Goal: Task Accomplishment & Management: Manage account settings

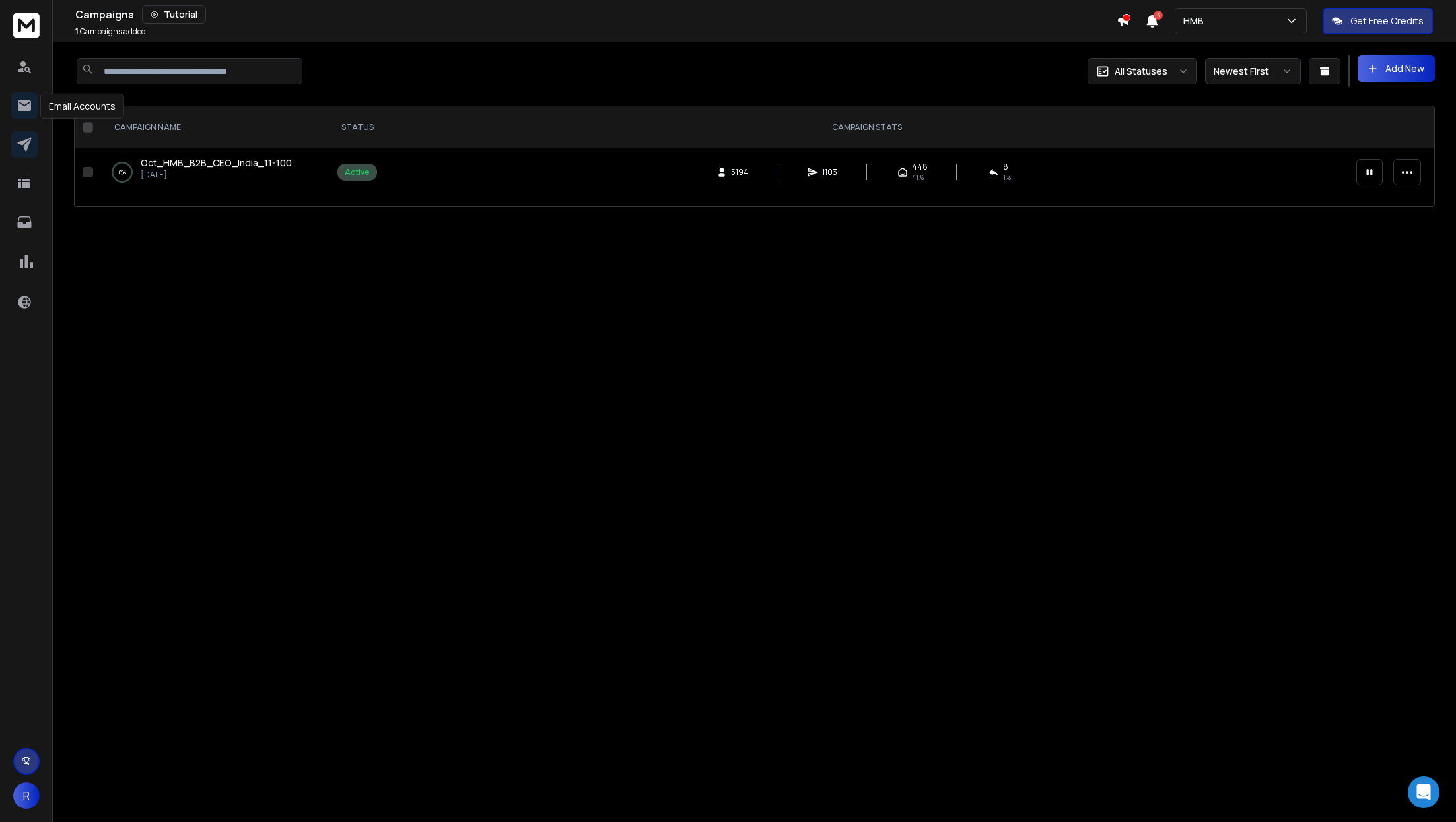
click at [35, 103] on link at bounding box center [24, 105] width 26 height 26
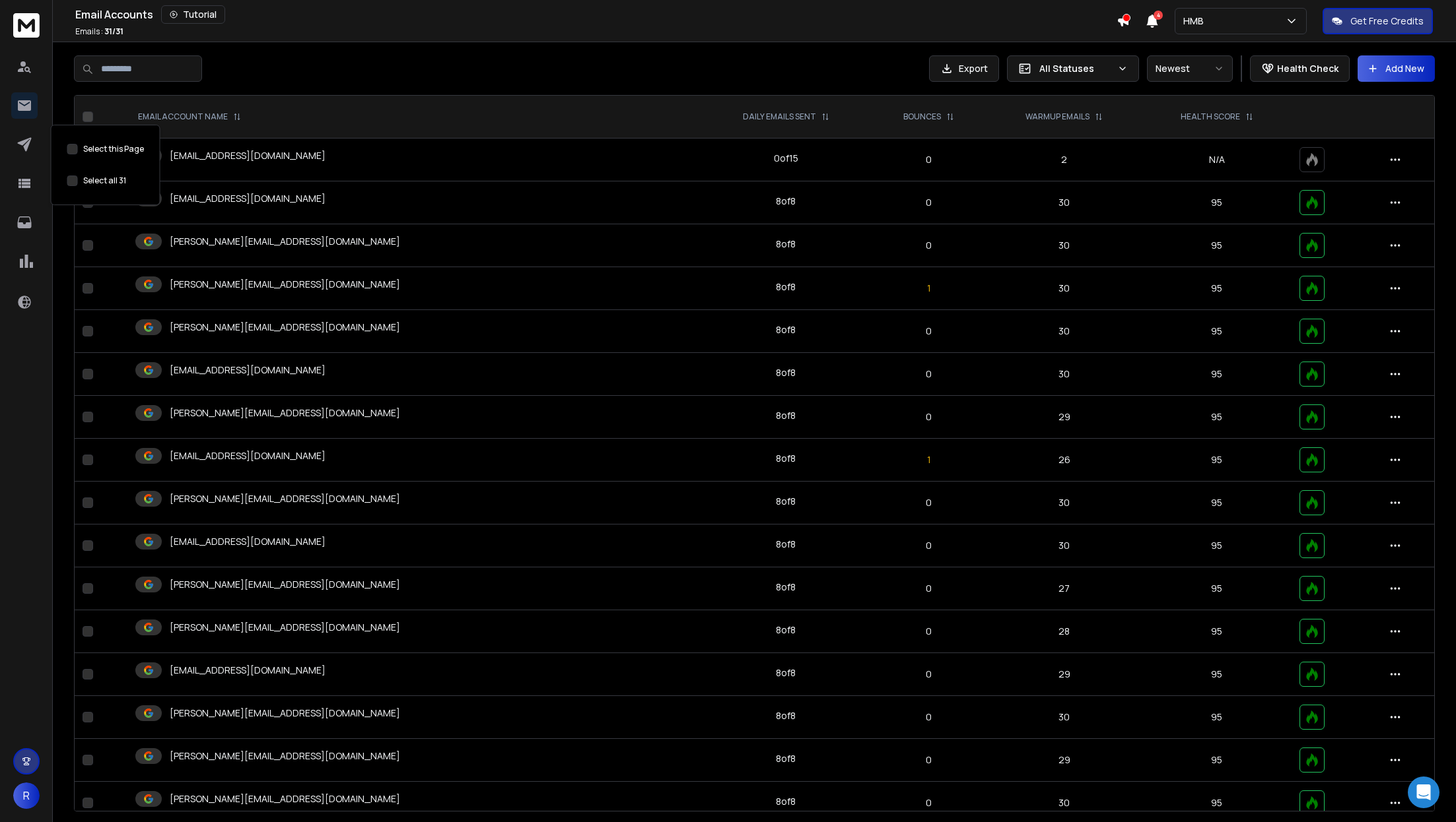
click at [81, 115] on th at bounding box center [100, 117] width 53 height 43
click at [87, 117] on button "Select this Page" at bounding box center [87, 116] width 10 height 10
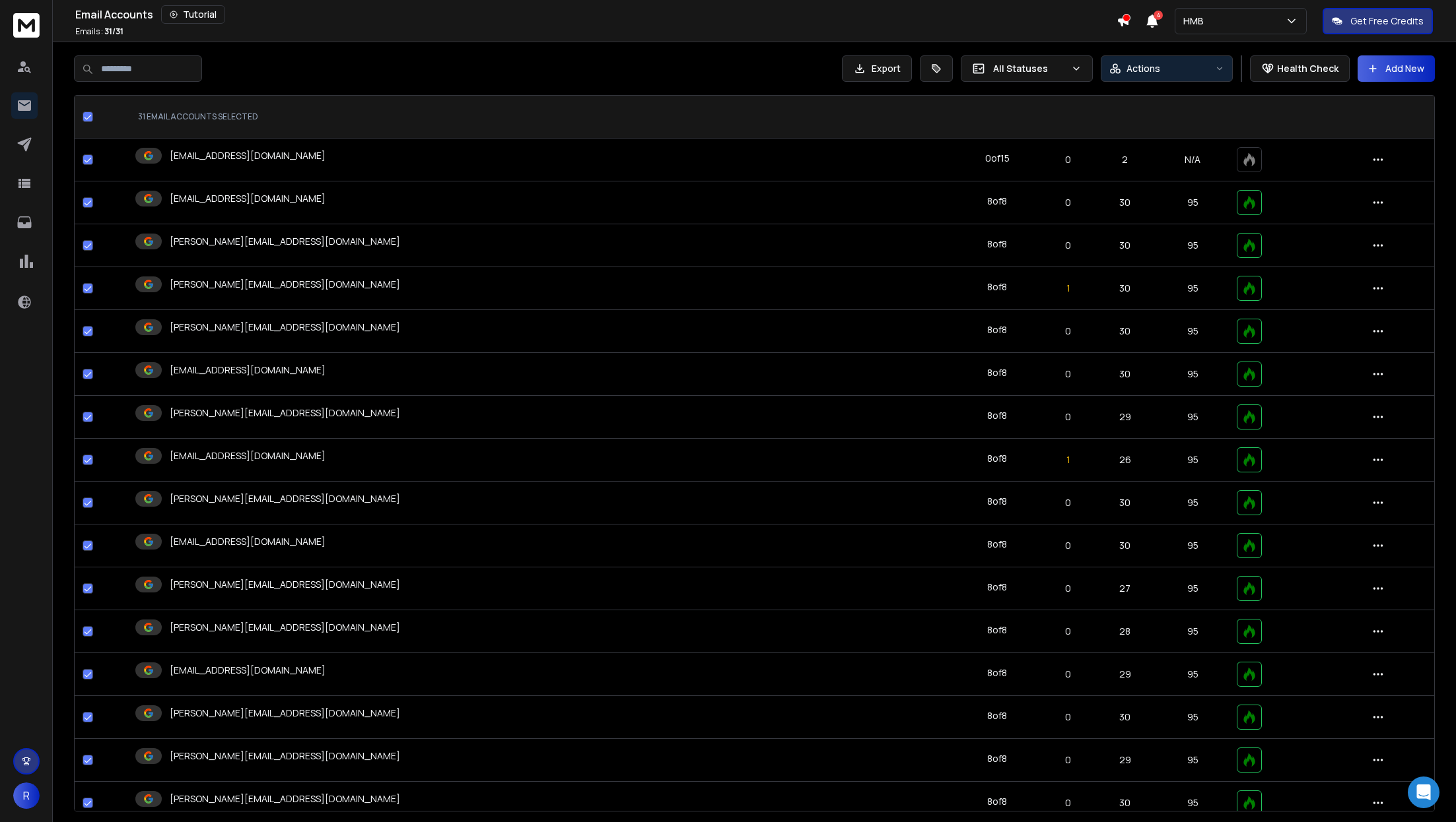
click at [1175, 76] on button "Actions" at bounding box center [1166, 68] width 132 height 26
click at [1125, 97] on div "Bulk Edit" at bounding box center [1141, 98] width 56 height 13
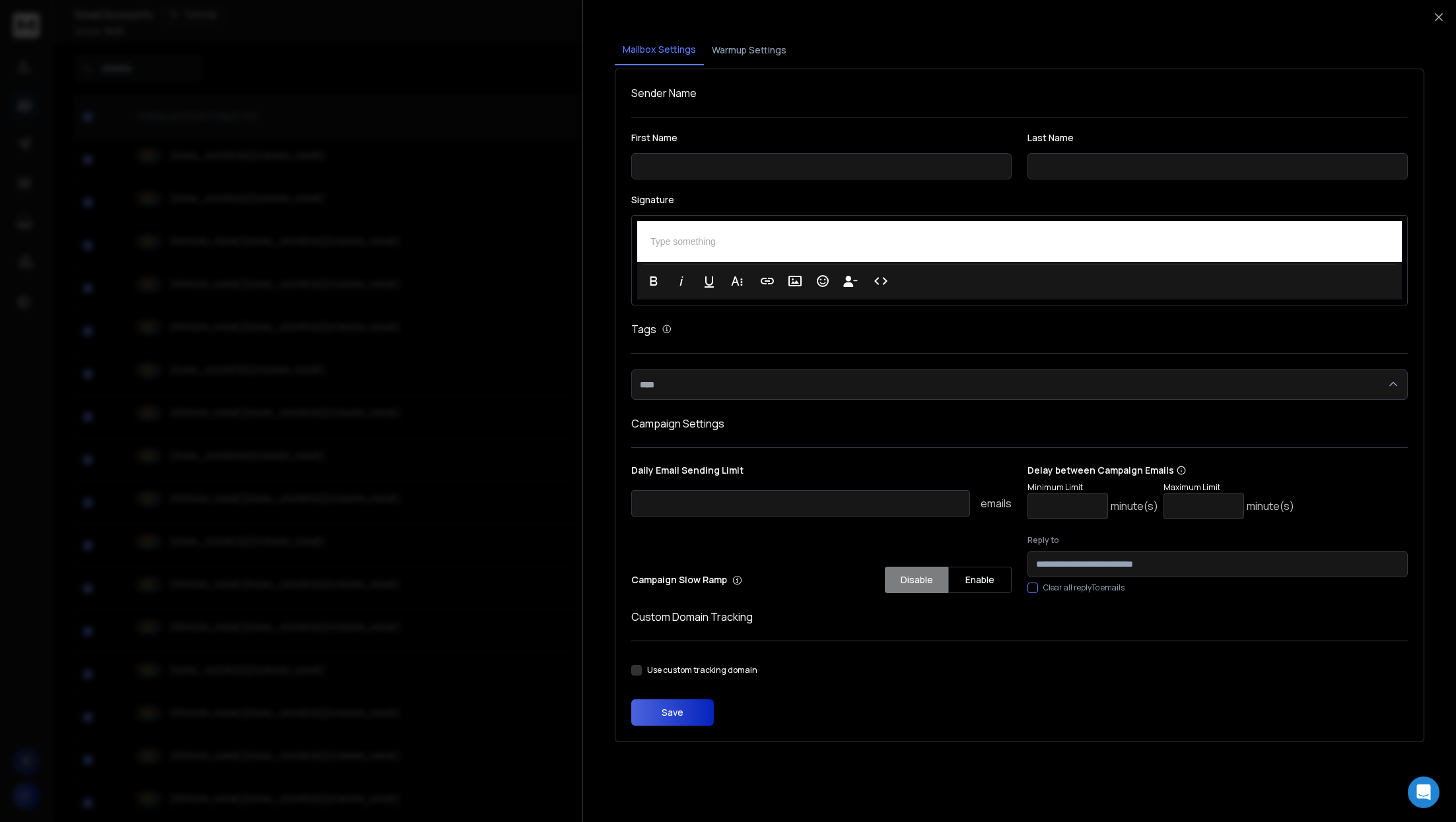
click at [1187, 491] on p "Maximum Limit" at bounding box center [1228, 487] width 130 height 10
click at [1176, 509] on input "number" at bounding box center [1204, 505] width 81 height 26
click at [1085, 520] on div "Daily Email Sending Limit emails Delay between Campaign Emails Minimum Limit mi…" at bounding box center [1019, 529] width 777 height 129
click at [1254, 482] on p "Maximum Limit" at bounding box center [1228, 487] width 130 height 10
click at [1208, 497] on input "**" at bounding box center [1204, 505] width 81 height 26
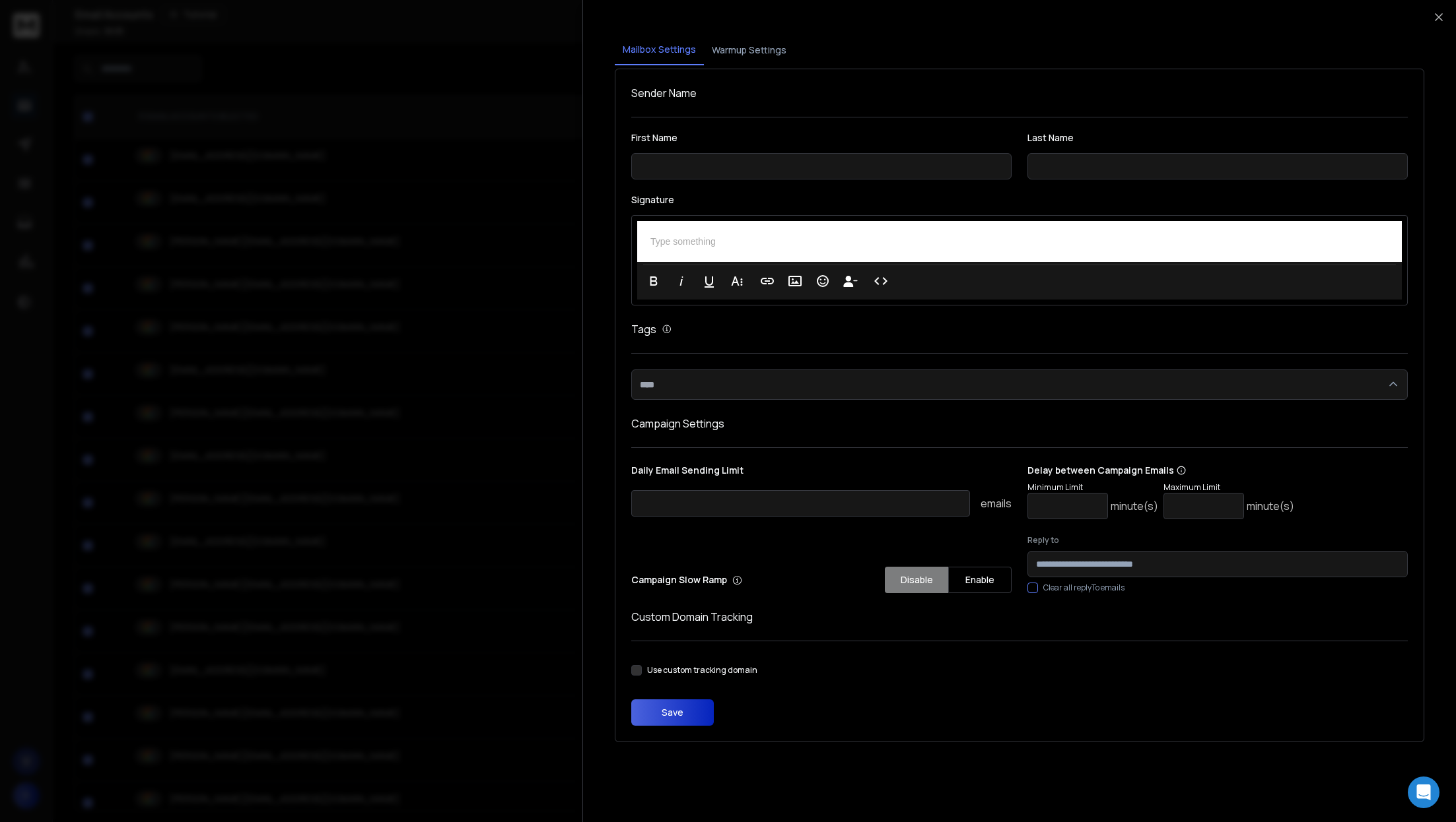
type input "**"
click at [1054, 509] on input "number" at bounding box center [1068, 505] width 81 height 26
type input "**"
click at [1004, 497] on p "emails" at bounding box center [995, 504] width 31 height 16
click at [858, 500] on input "number" at bounding box center [800, 503] width 339 height 26
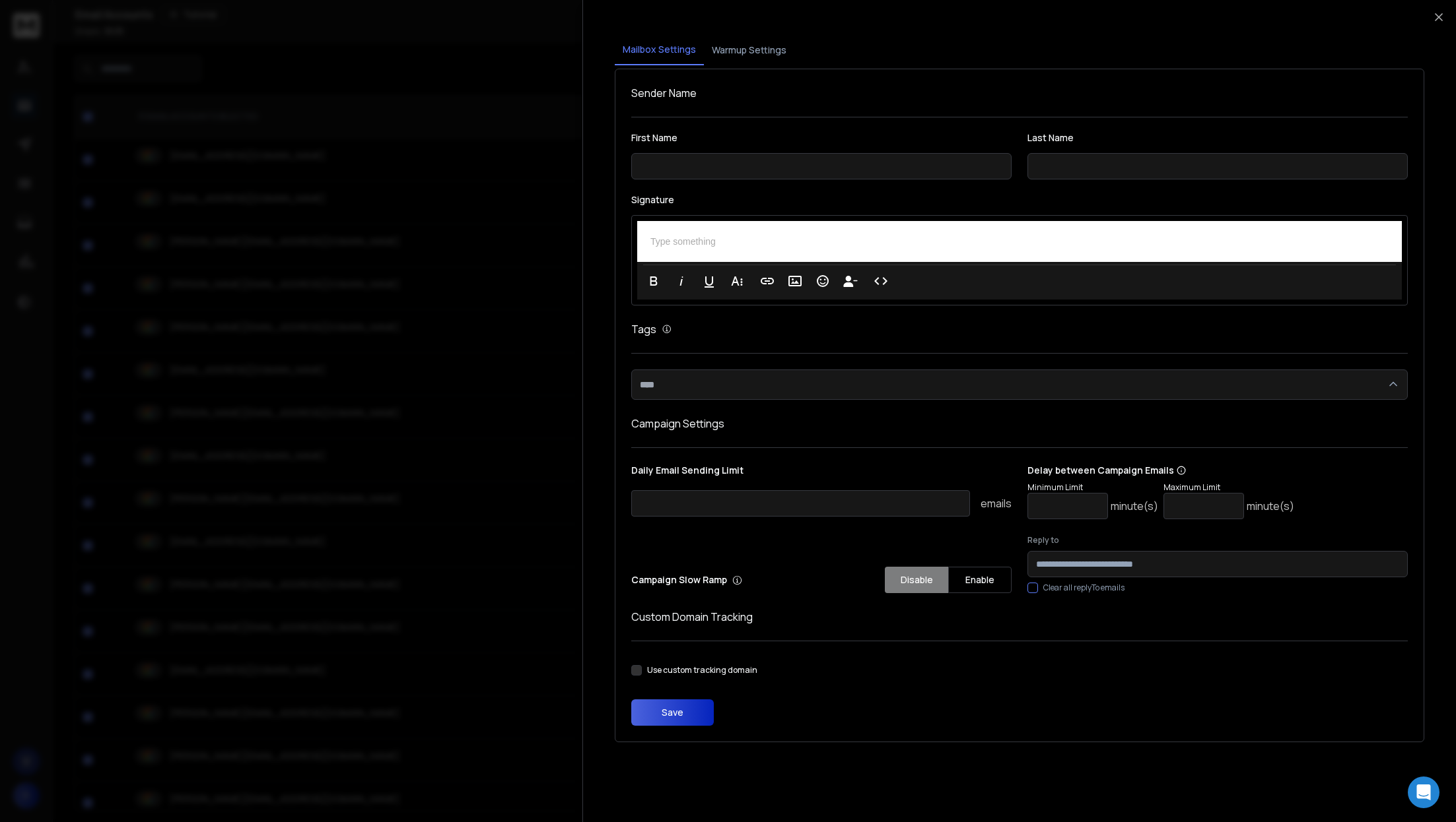
type input "**"
click at [668, 717] on button "Save" at bounding box center [672, 712] width 82 height 26
click at [476, 645] on div at bounding box center [728, 411] width 1456 height 822
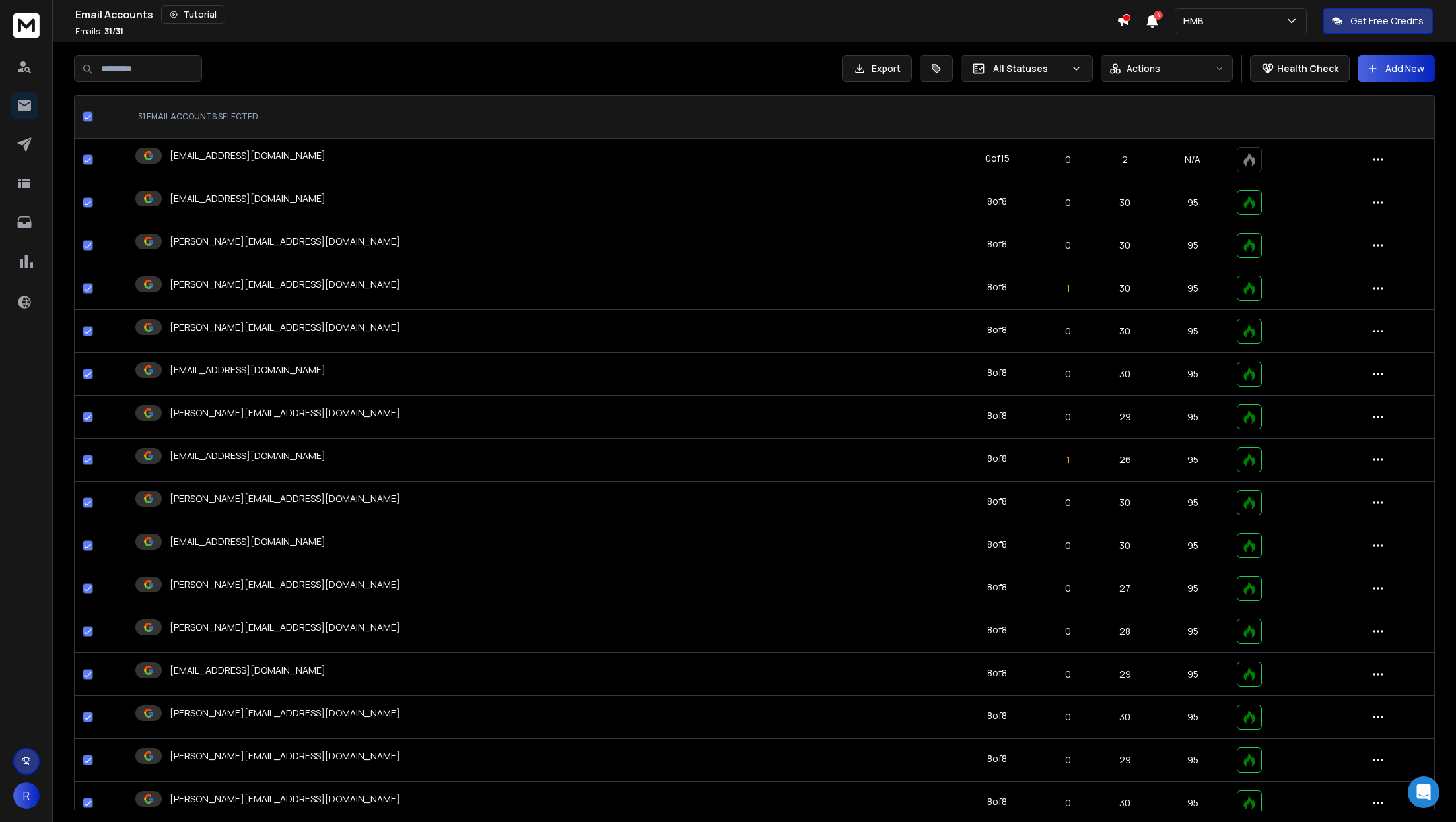
click at [258, 368] on p "[EMAIL_ADDRESS][DOMAIN_NAME]" at bounding box center [247, 370] width 156 height 13
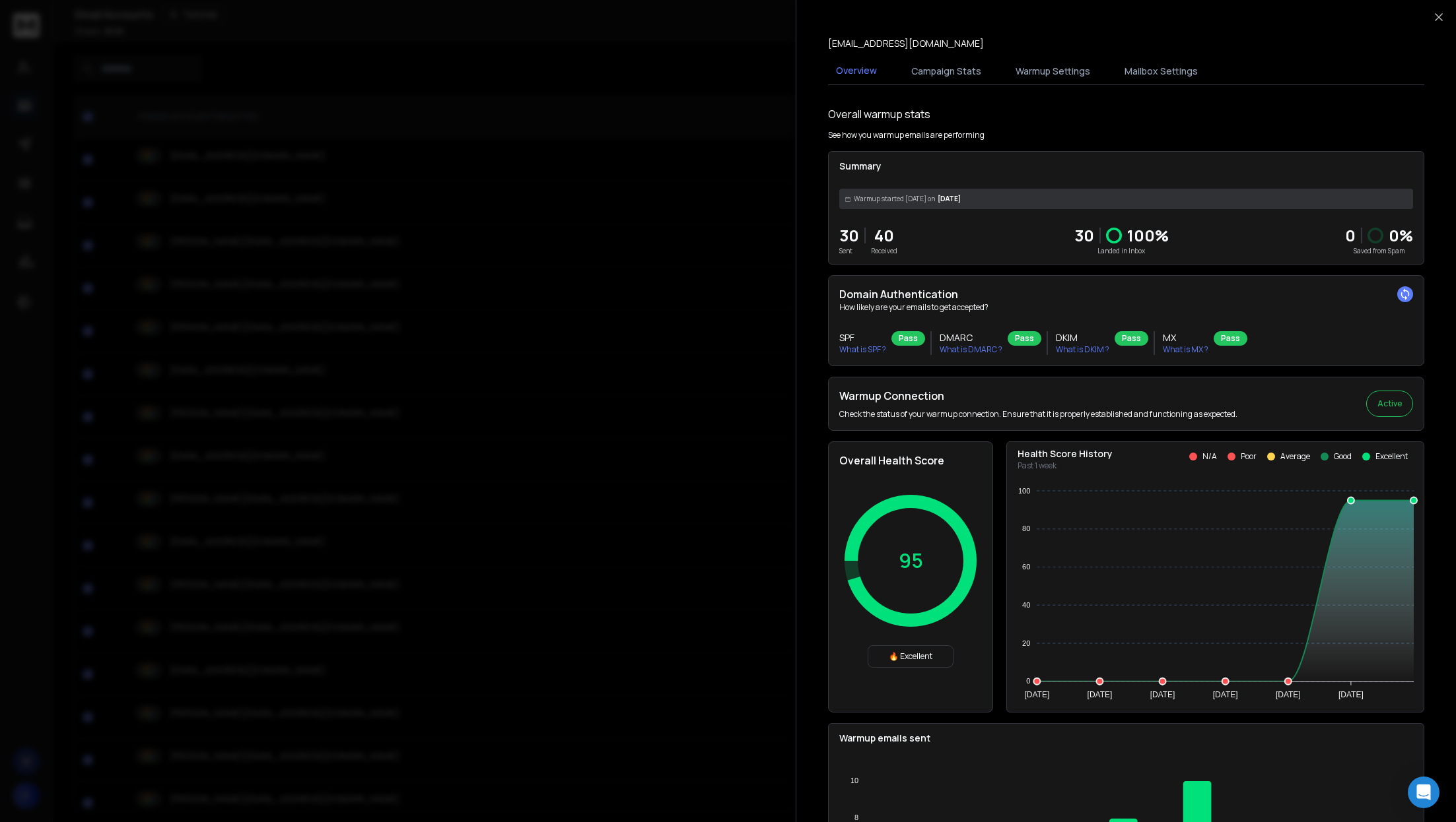
click at [1160, 56] on div "[EMAIL_ADDRESS][DOMAIN_NAME] Overview Campaign Stats Warmup Settings Mailbox Se…" at bounding box center [1126, 524] width 628 height 1015
click at [1134, 82] on button "Mailbox Settings" at bounding box center [1161, 71] width 89 height 29
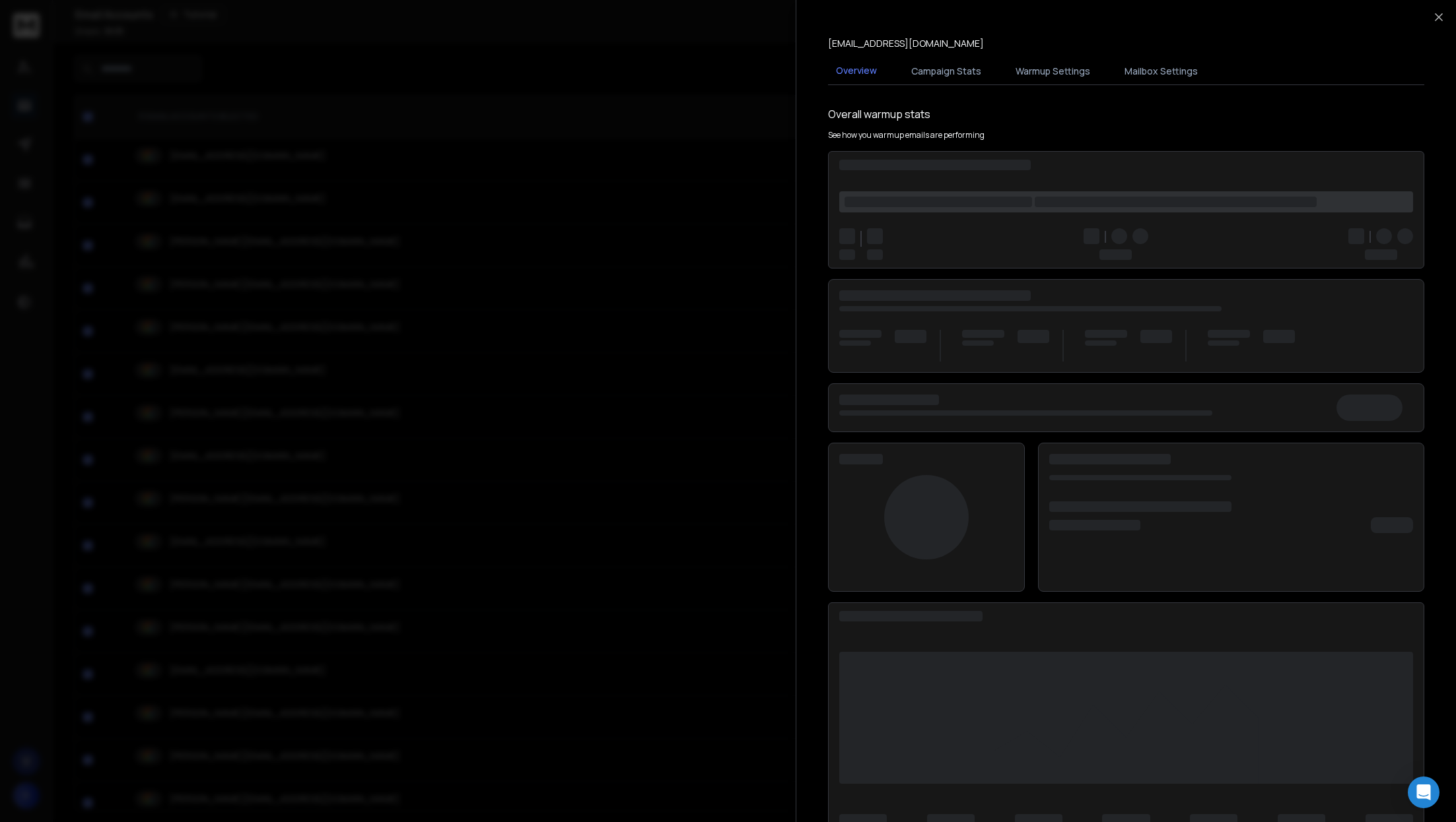
click at [629, 307] on div at bounding box center [728, 411] width 1456 height 822
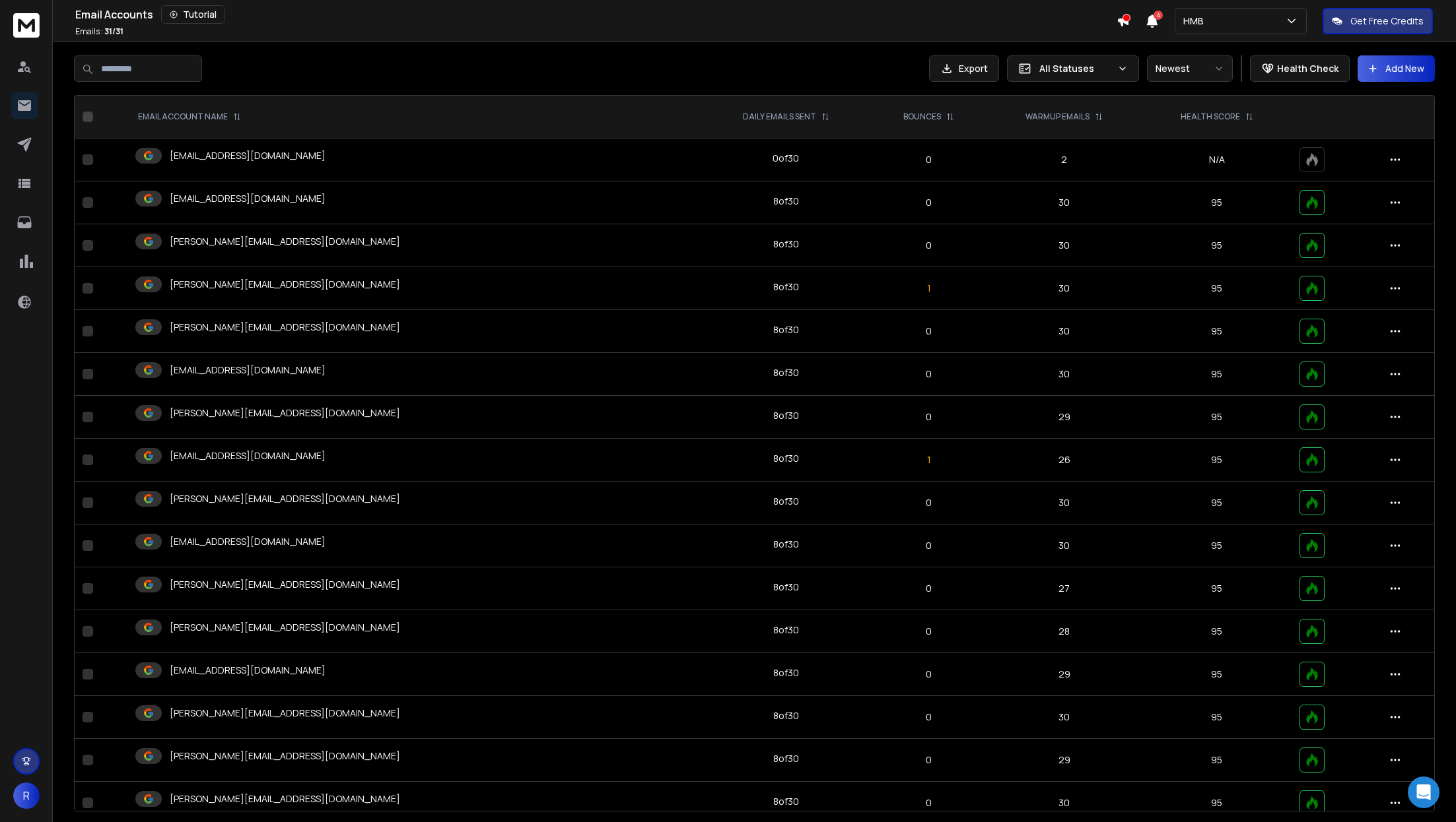
click at [701, 167] on td "0 of 30" at bounding box center [786, 156] width 171 height 34
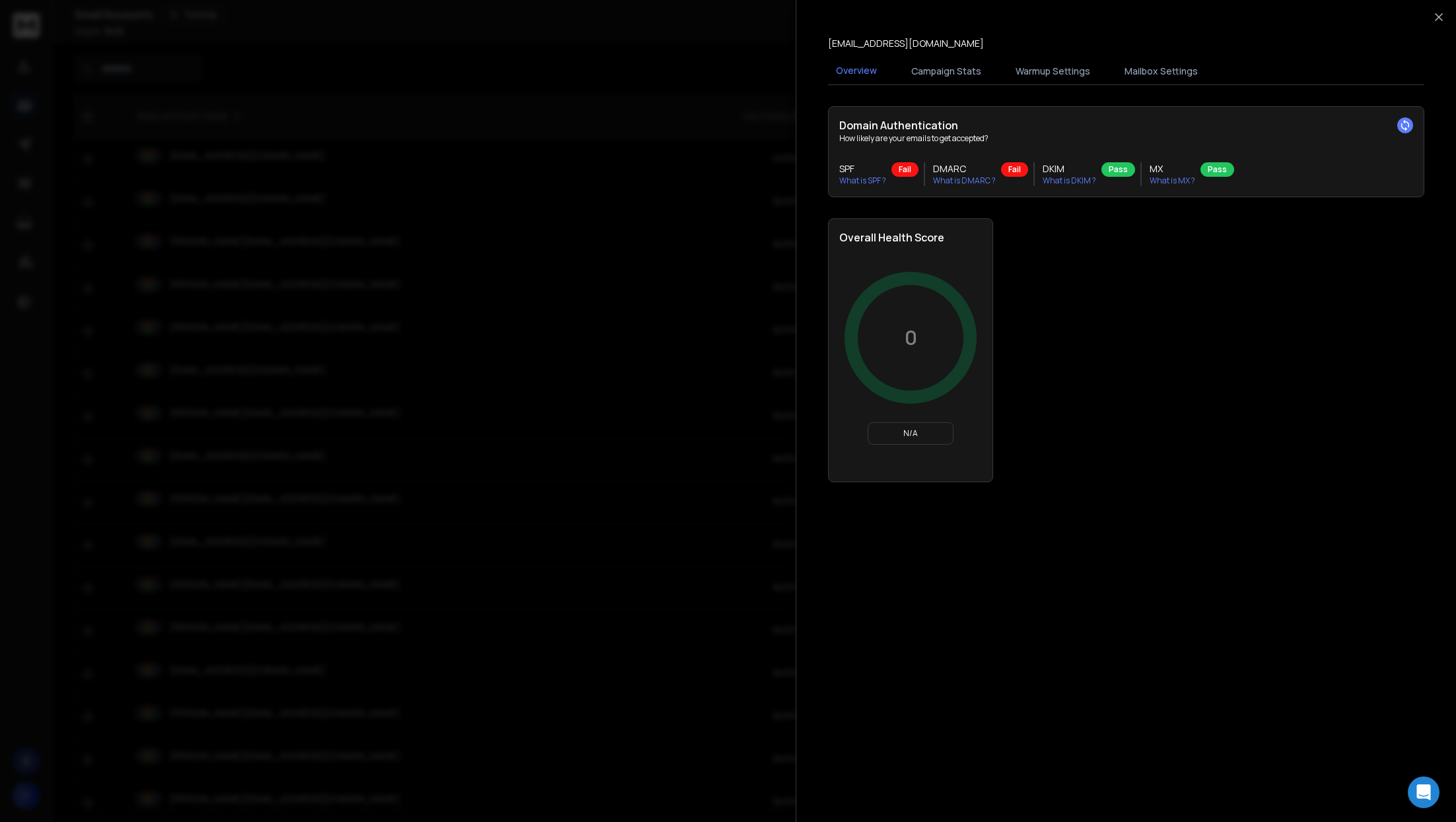
click at [1134, 92] on div "Overview Campaign Stats Warmup Settings Mailbox Settings Domain Authentication …" at bounding box center [1126, 270] width 596 height 424
click at [1120, 60] on button "Mailbox Settings" at bounding box center [1161, 71] width 89 height 29
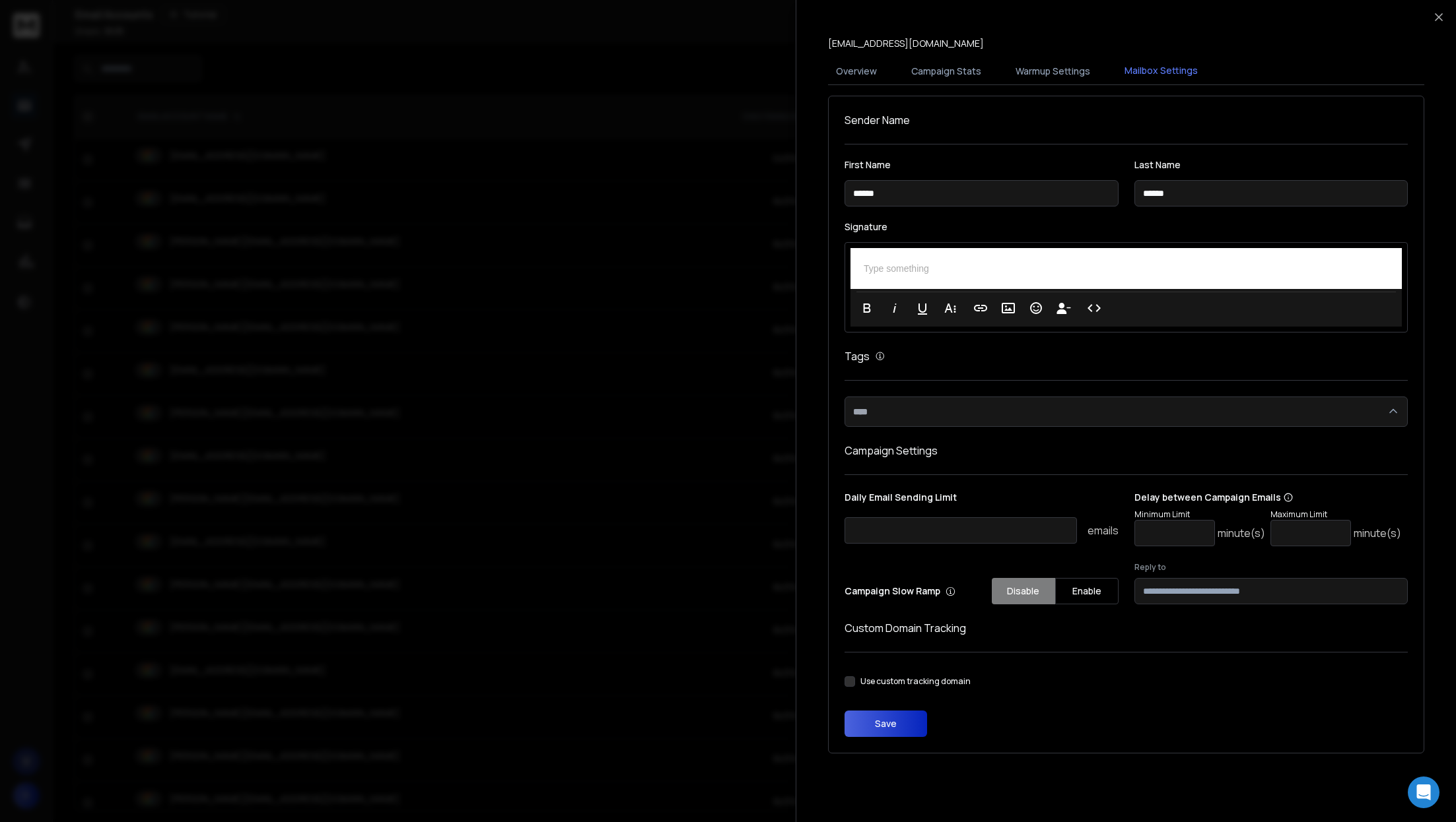
click at [1031, 74] on button "Warmup Settings" at bounding box center [1052, 71] width 91 height 29
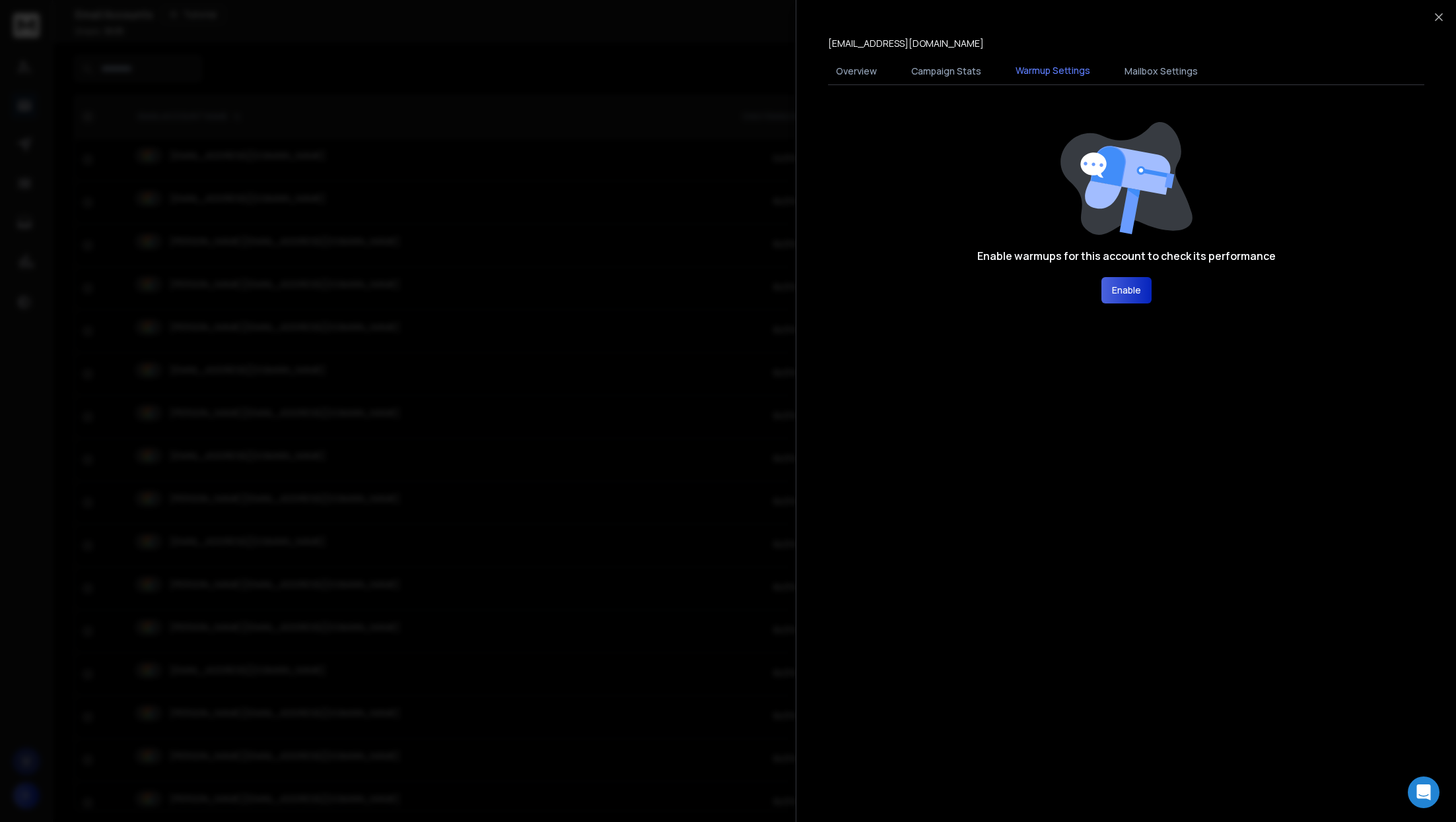
click at [946, 66] on button "Campaign Stats" at bounding box center [946, 71] width 86 height 29
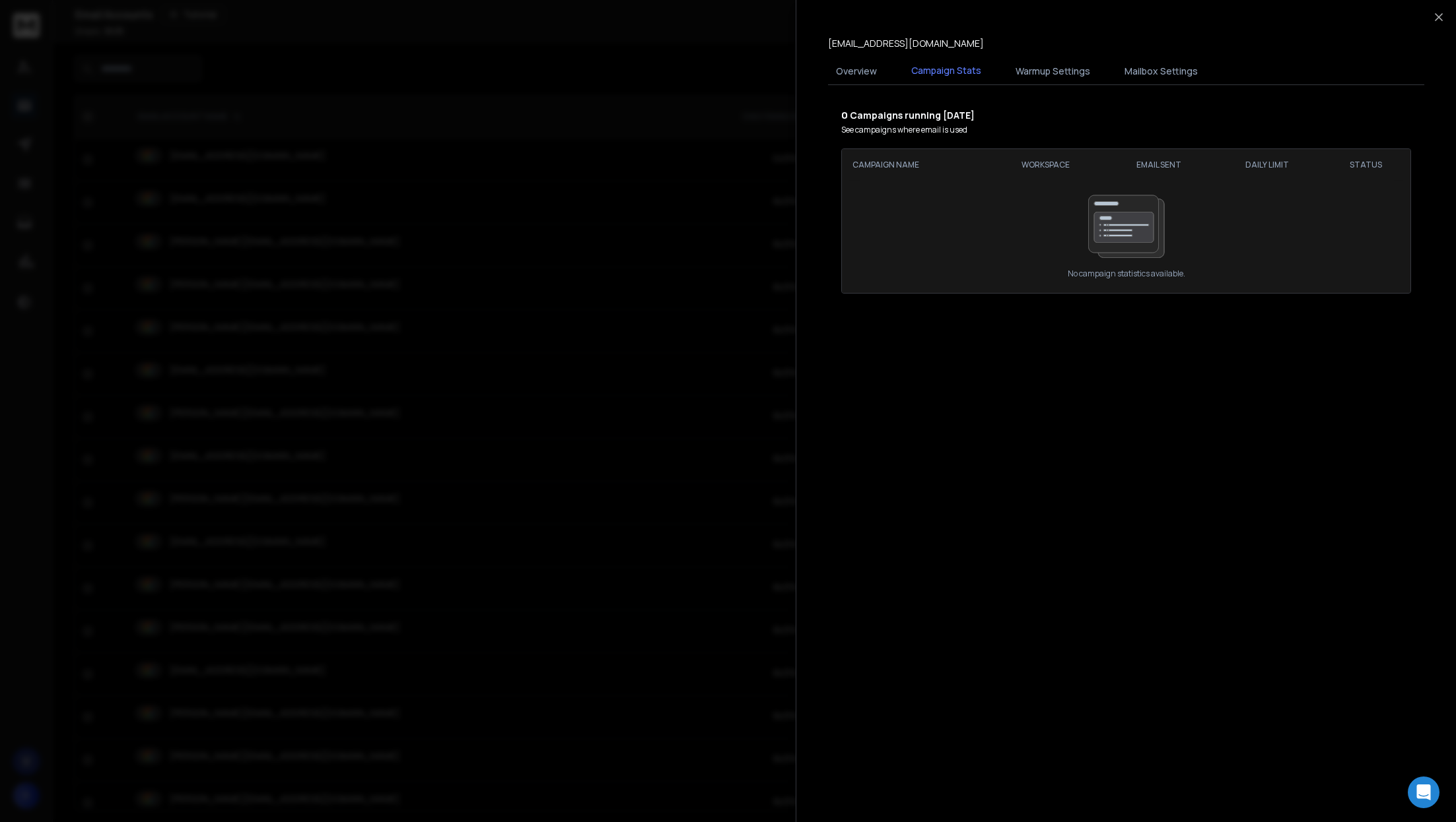
click at [852, 68] on button "Overview" at bounding box center [856, 71] width 57 height 29
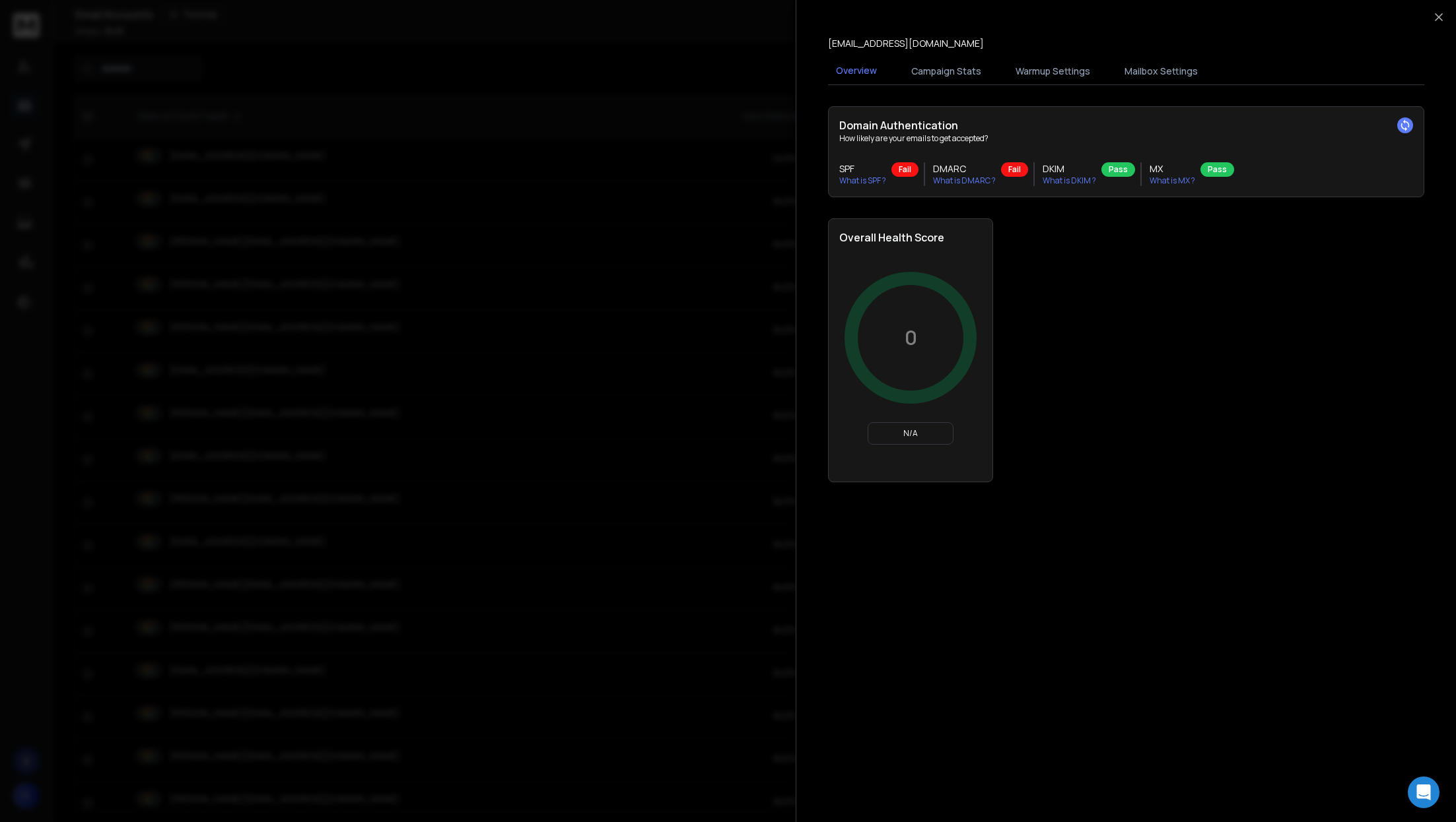
click at [890, 69] on div "Overview Campaign Stats Warmup Settings Mailbox Settings" at bounding box center [1126, 71] width 596 height 26
click at [983, 51] on div "[EMAIL_ADDRESS][DOMAIN_NAME] Overview Campaign Stats Warmup Settings Mailbox Se…" at bounding box center [1126, 260] width 628 height 488
